Goal: Find specific page/section: Find specific page/section

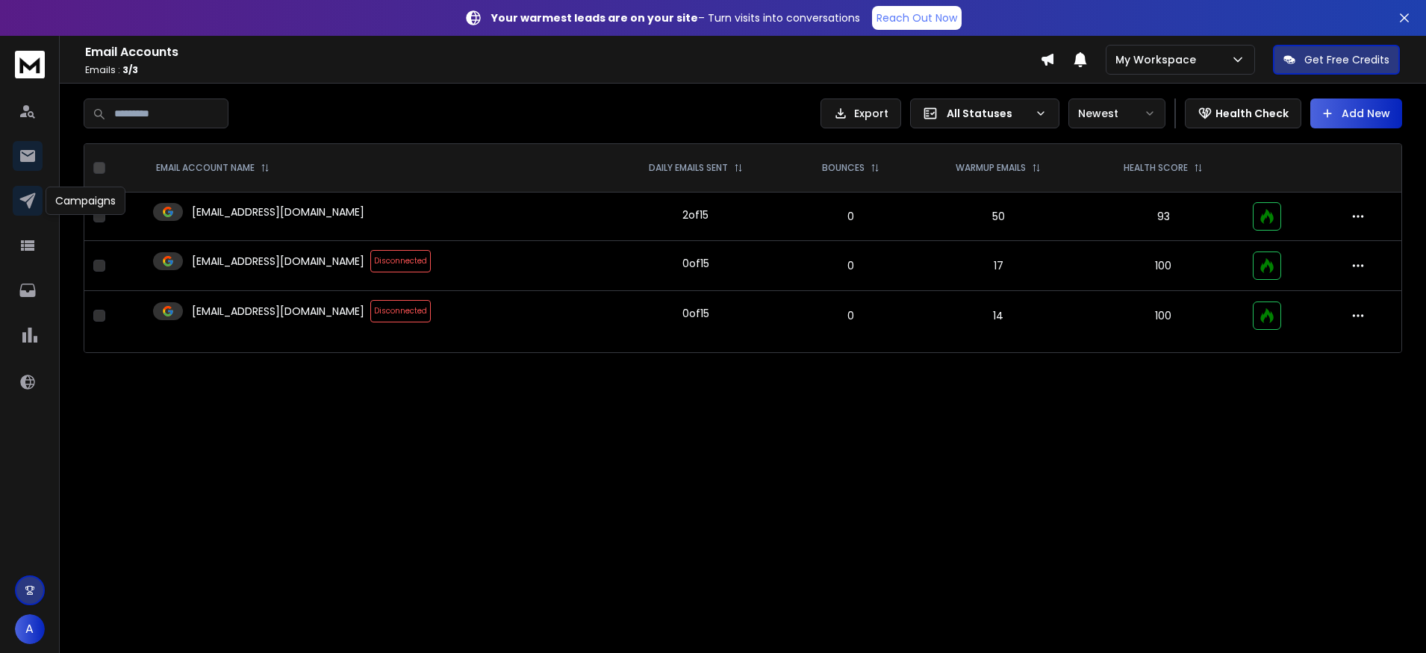
click at [29, 210] on link at bounding box center [28, 201] width 30 height 30
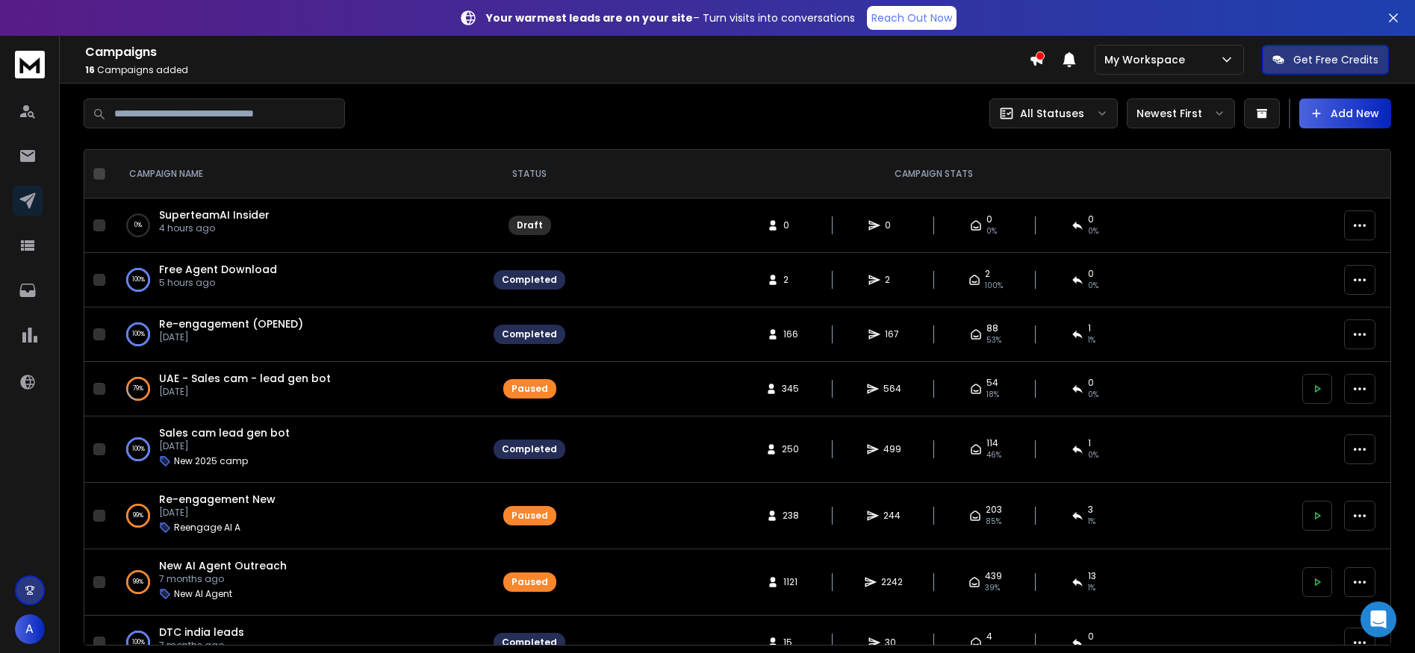
click at [211, 278] on p "5 hours ago" at bounding box center [218, 283] width 118 height 12
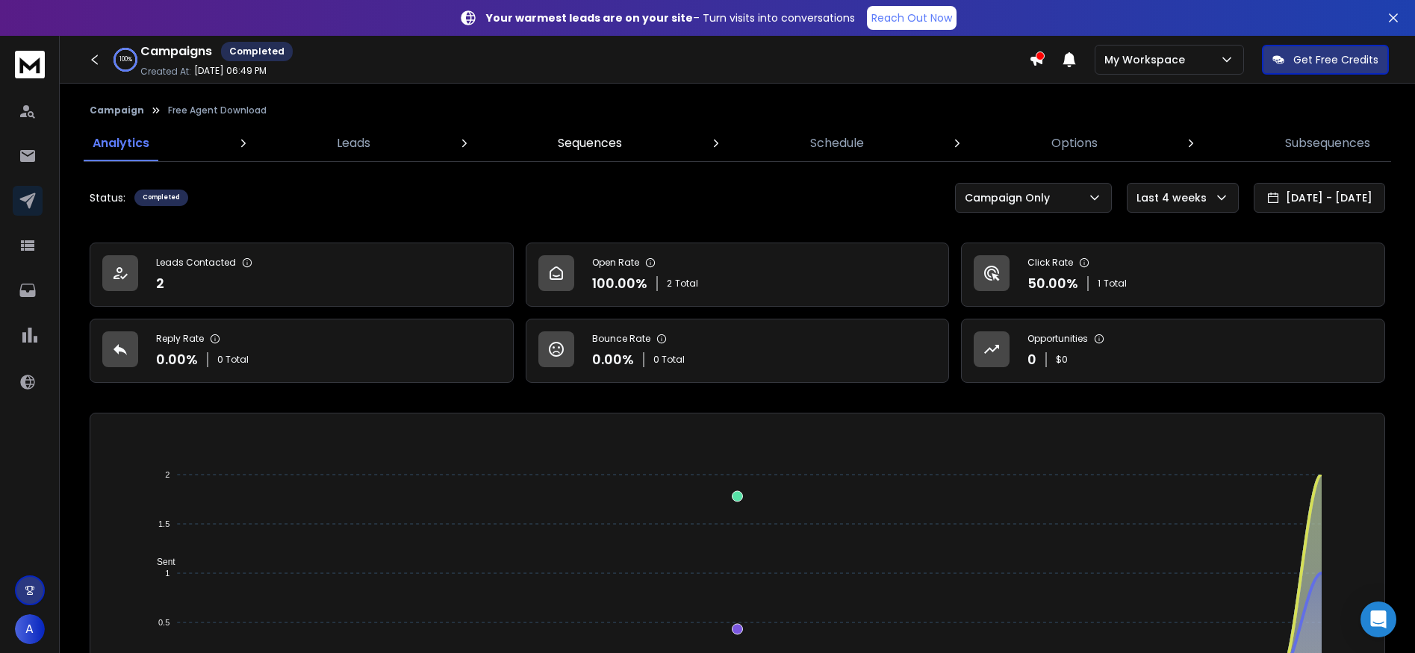
click at [585, 141] on p "Sequences" at bounding box center [590, 143] width 64 height 18
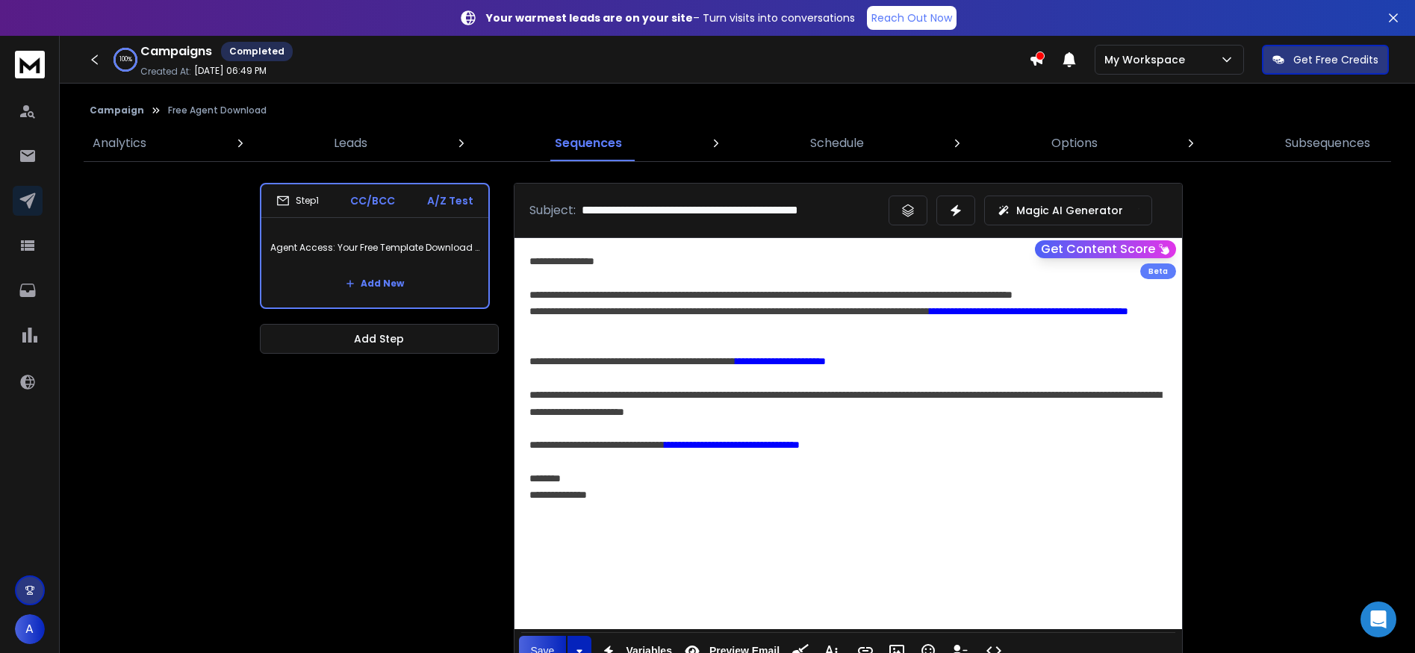
click at [556, 311] on div "**********" at bounding box center [848, 312] width 638 height 50
